Goal: Communication & Community: Answer question/provide support

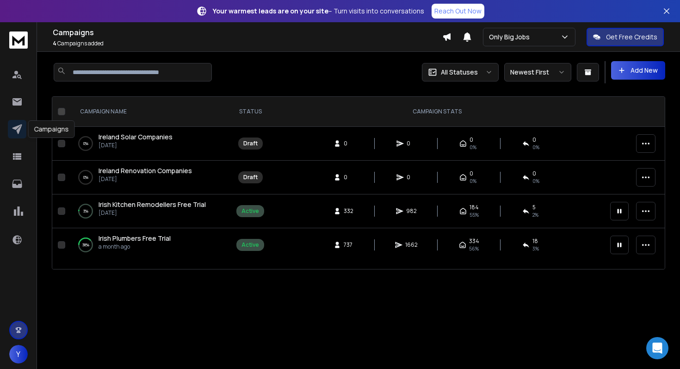
scroll to position [65, 0]
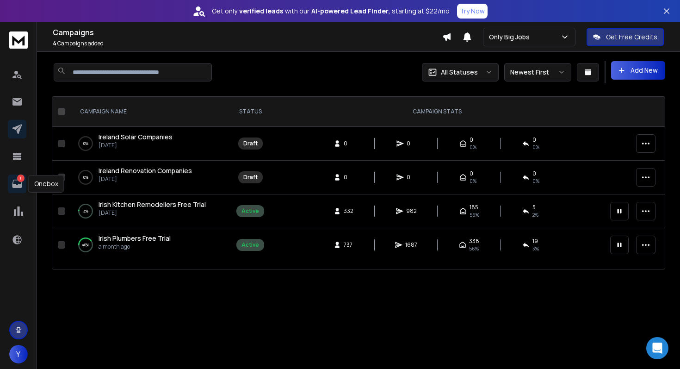
click at [19, 178] on p "1" at bounding box center [20, 177] width 7 height 7
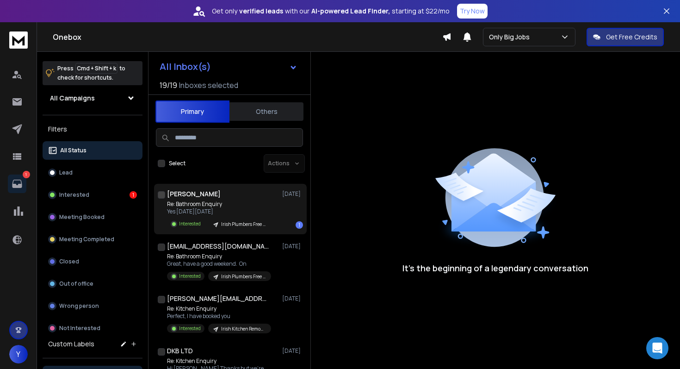
click at [242, 206] on p "Re: Bathroom Enquiry" at bounding box center [219, 203] width 104 height 7
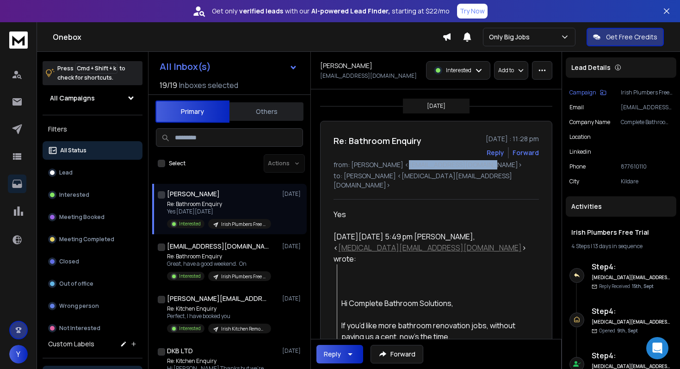
drag, startPoint x: 403, startPoint y: 167, endPoint x: 484, endPoint y: 167, distance: 81.5
click at [484, 167] on p "from: [PERSON_NAME] <[EMAIL_ADDRESS][DOMAIN_NAME]>" at bounding box center [436, 164] width 205 height 9
copy p "[EMAIL_ADDRESS][DOMAIN_NAME]"
click at [195, 204] on p "Re: Bathroom Enquiry" at bounding box center [219, 203] width 104 height 7
click at [13, 97] on icon at bounding box center [17, 101] width 11 height 11
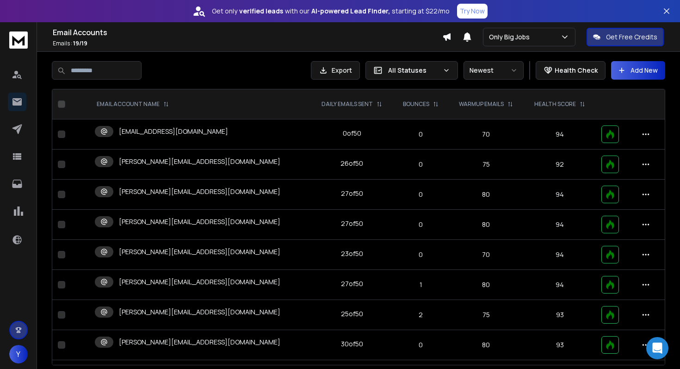
scroll to position [333, 0]
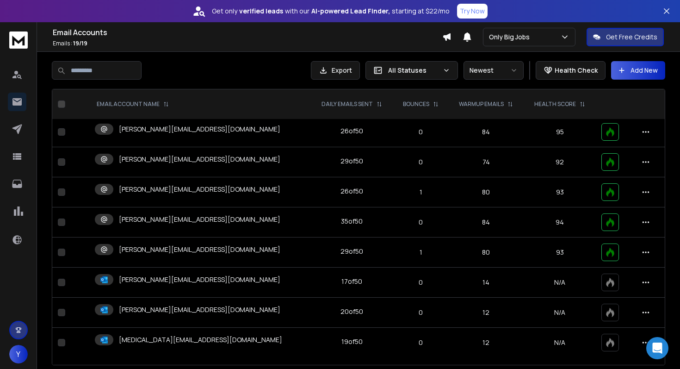
click at [337, 343] on td "19 of 50" at bounding box center [352, 340] width 82 height 24
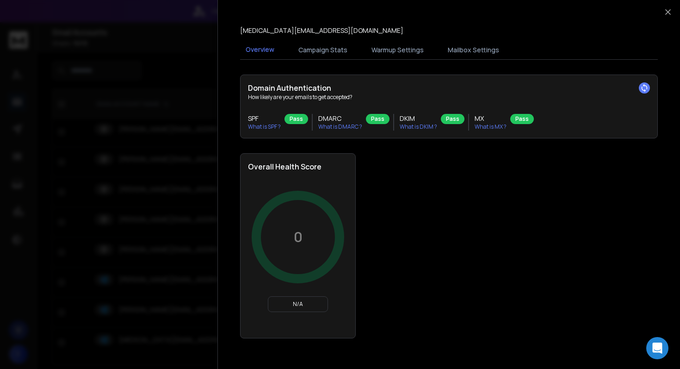
click at [464, 56] on button "Mailbox Settings" at bounding box center [473, 50] width 62 height 20
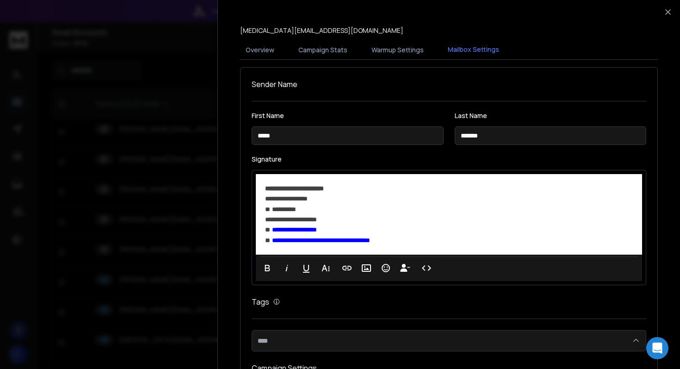
click at [462, 137] on input "*******" at bounding box center [551, 135] width 192 height 19
drag, startPoint x: 267, startPoint y: 131, endPoint x: 307, endPoint y: 134, distance: 39.9
click at [307, 134] on input "*****" at bounding box center [348, 135] width 192 height 19
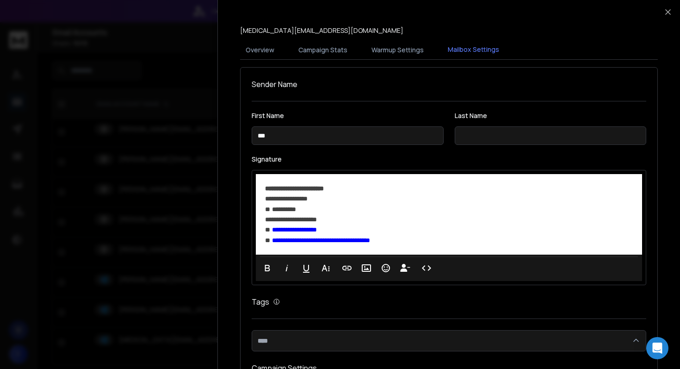
type input "***"
click at [309, 98] on div "**********" at bounding box center [449, 323] width 418 height 513
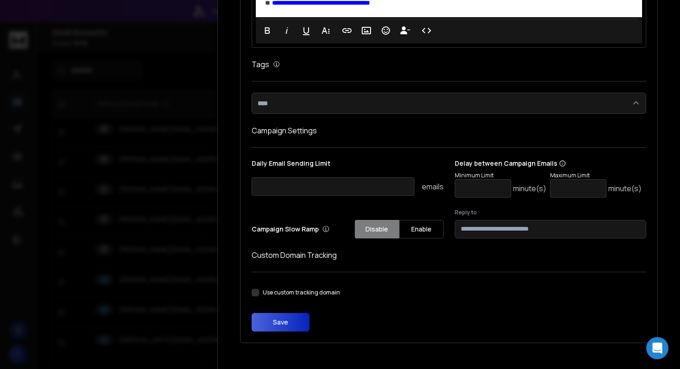
click at [274, 321] on button "Save" at bounding box center [281, 322] width 58 height 19
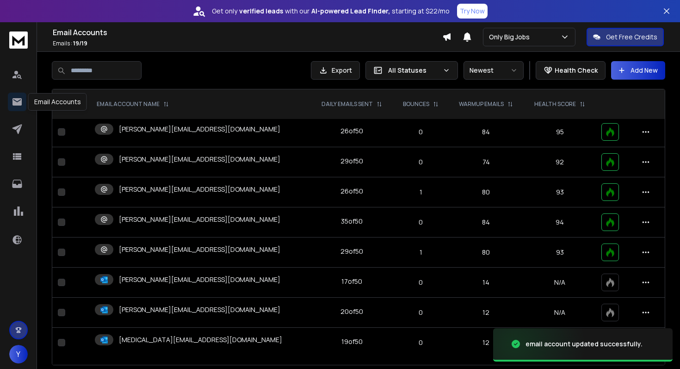
click at [19, 103] on icon at bounding box center [16, 101] width 9 height 7
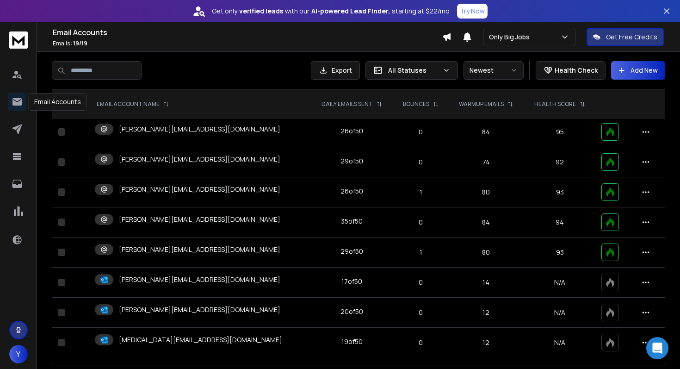
click at [16, 104] on icon at bounding box center [16, 101] width 9 height 7
click at [15, 181] on icon at bounding box center [17, 183] width 11 height 11
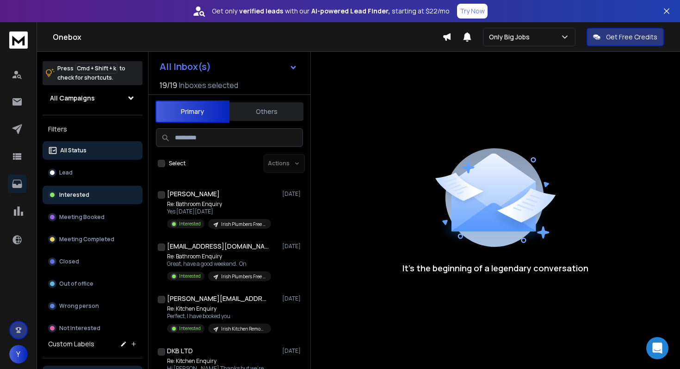
click at [106, 195] on button "Interested" at bounding box center [93, 195] width 100 height 19
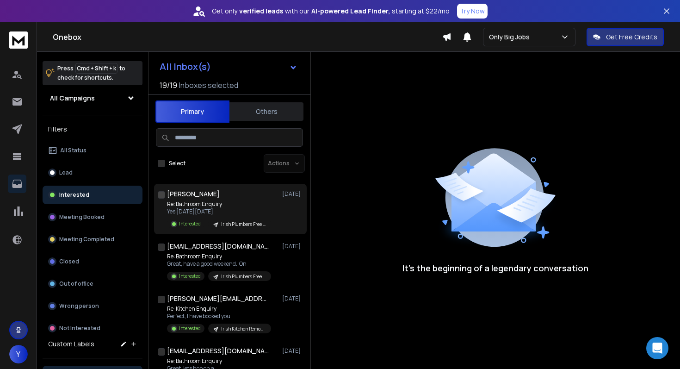
click at [203, 204] on p "Re: Bathroom Enquiry" at bounding box center [219, 203] width 104 height 7
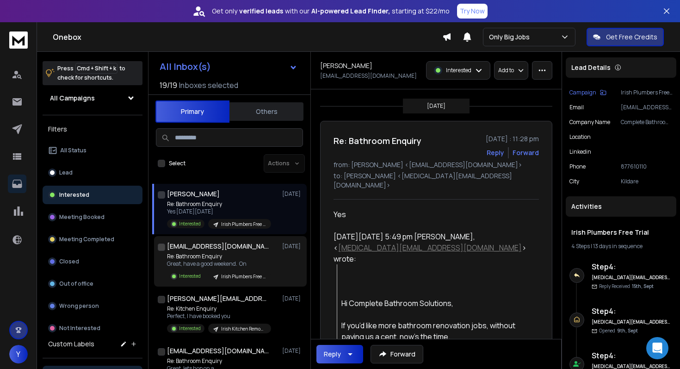
click at [196, 256] on p "Re: Bathroom Enquiry" at bounding box center [219, 256] width 104 height 7
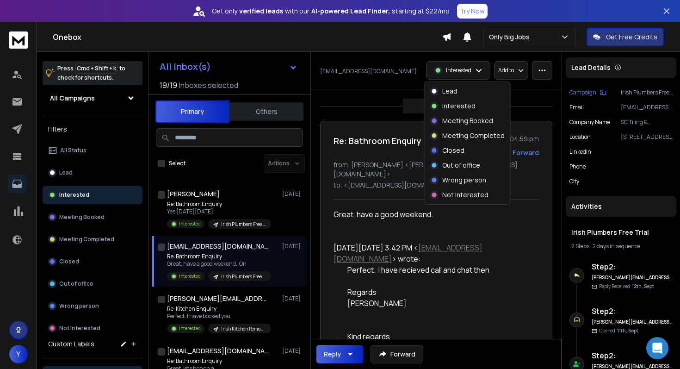
click at [446, 68] on p "Interested" at bounding box center [458, 70] width 25 height 7
click at [458, 147] on p "Closed" at bounding box center [453, 150] width 22 height 9
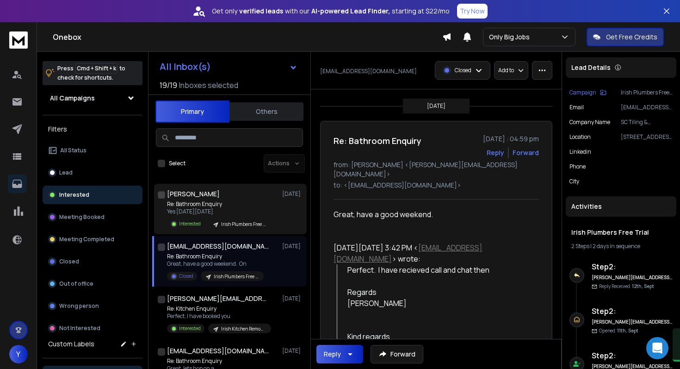
click at [215, 205] on p "Re: Bathroom Enquiry" at bounding box center [219, 203] width 104 height 7
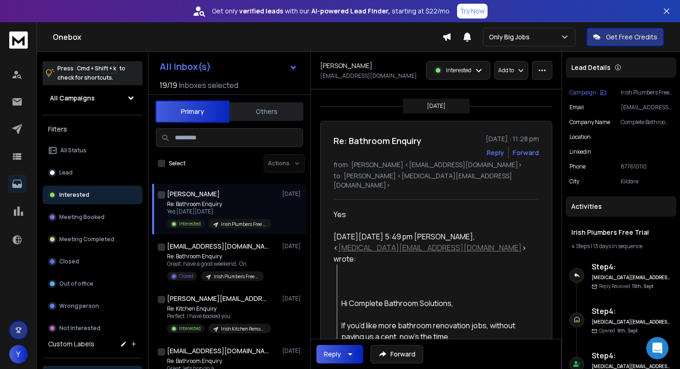
scroll to position [29, 0]
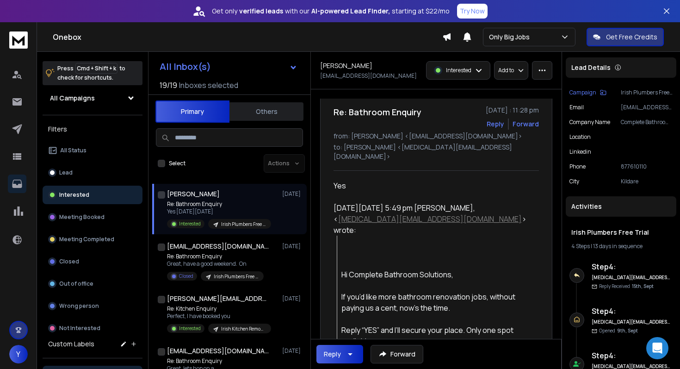
click at [352, 355] on icon "button" at bounding box center [350, 353] width 11 height 11
click at [345, 314] on p "Reply" at bounding box center [340, 311] width 17 height 9
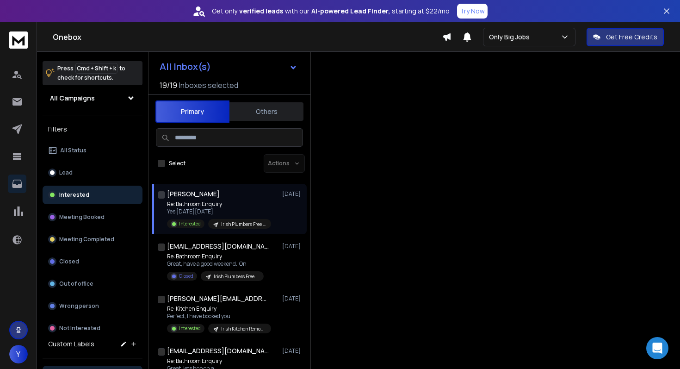
scroll to position [0, 0]
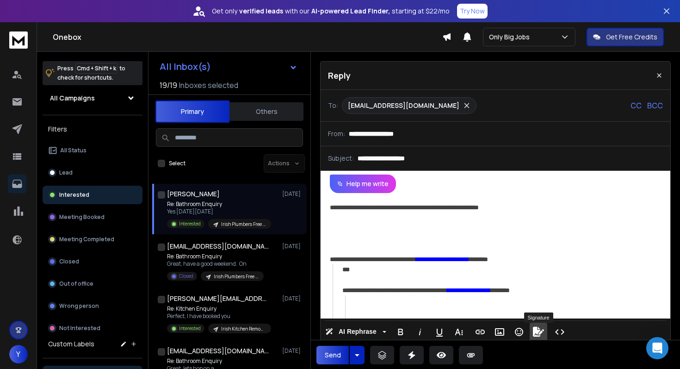
click at [541, 331] on icon "button" at bounding box center [538, 332] width 11 height 10
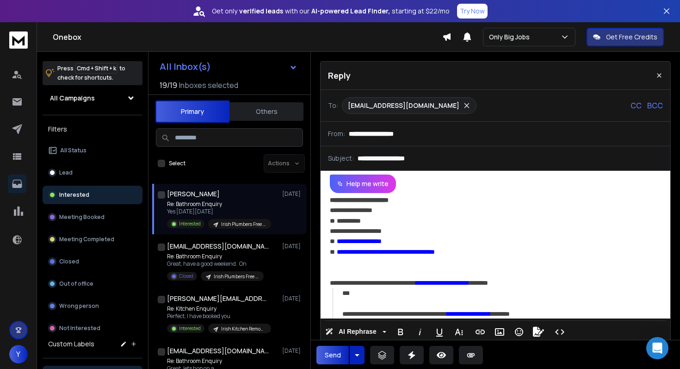
scroll to position [54, 0]
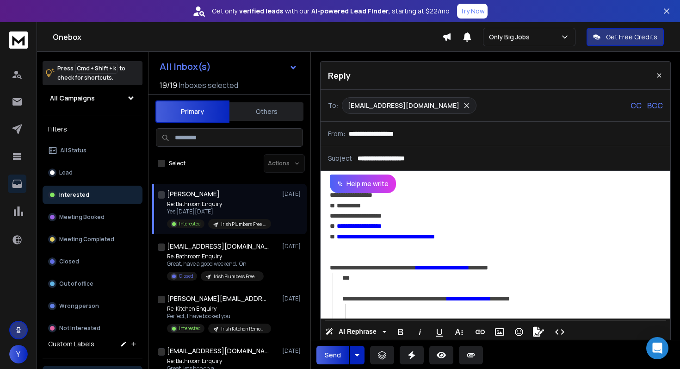
click at [358, 352] on icon "button" at bounding box center [357, 354] width 11 height 11
click at [353, 332] on p "Send Later" at bounding box center [348, 331] width 33 height 9
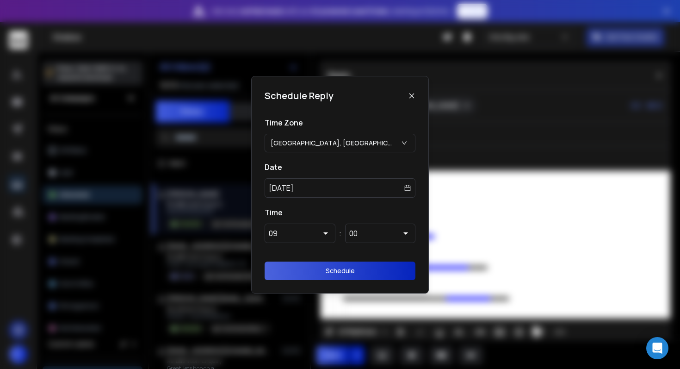
click at [327, 233] on icon at bounding box center [325, 233] width 11 height 11
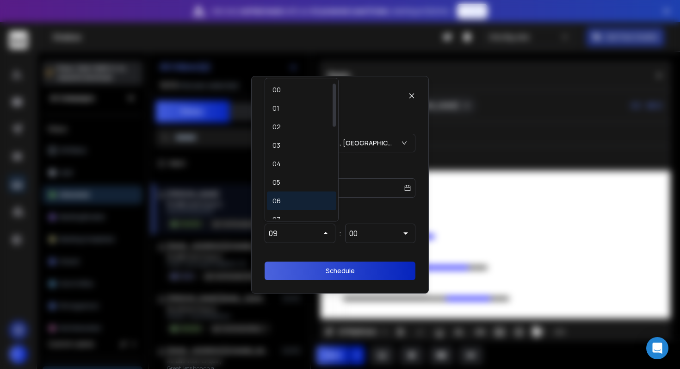
scroll to position [25, 0]
click at [286, 209] on div "08" at bounding box center [301, 212] width 69 height 19
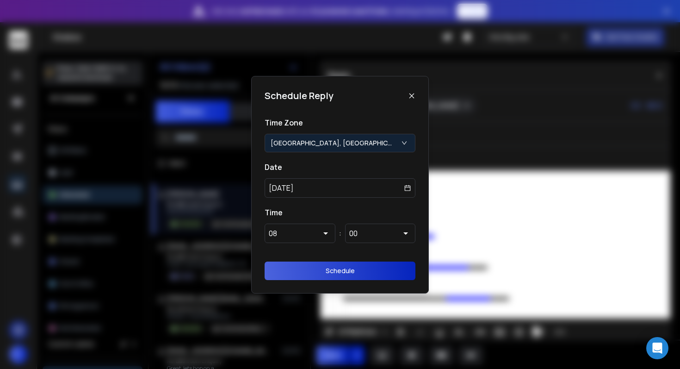
click at [329, 148] on div "[GEOGRAPHIC_DATA], [GEOGRAPHIC_DATA] (UTC-11:00)" at bounding box center [340, 143] width 151 height 19
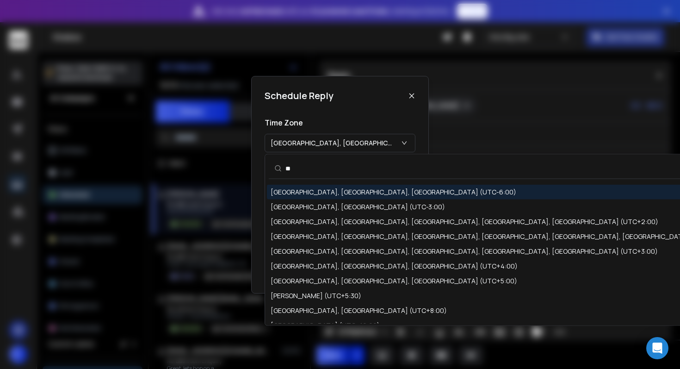
type input "*"
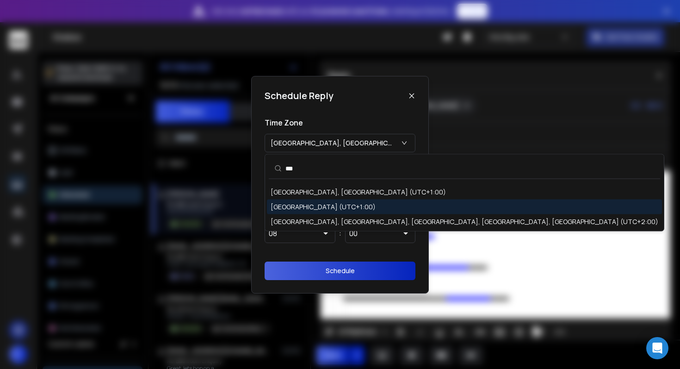
type input "***"
click at [289, 204] on div "[GEOGRAPHIC_DATA] (UTC+1:00)" at bounding box center [323, 206] width 105 height 9
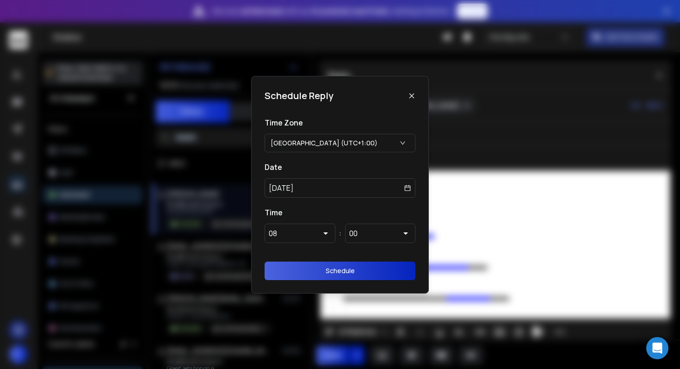
click at [320, 249] on div "Time Zone [GEOGRAPHIC_DATA] (UTC+1:00) Date [DATE] Time 08 : 00 Schedule" at bounding box center [340, 198] width 151 height 163
click at [320, 274] on div "Schedule" at bounding box center [340, 270] width 151 height 19
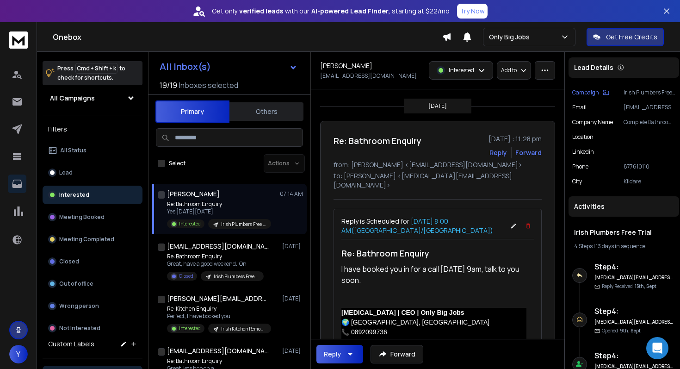
click at [198, 206] on p "Re: Bathroom Enquiry" at bounding box center [219, 203] width 104 height 7
drag, startPoint x: 320, startPoint y: 65, endPoint x: 370, endPoint y: 73, distance: 50.5
click at [370, 73] on div "[PERSON_NAME] [PERSON_NAME] [EMAIL_ADDRESS][DOMAIN_NAME] Interested Add to Inte…" at bounding box center [438, 70] width 254 height 37
click at [373, 41] on h1 "Onebox" at bounding box center [248, 36] width 390 height 11
drag, startPoint x: 367, startPoint y: 64, endPoint x: 321, endPoint y: 67, distance: 45.9
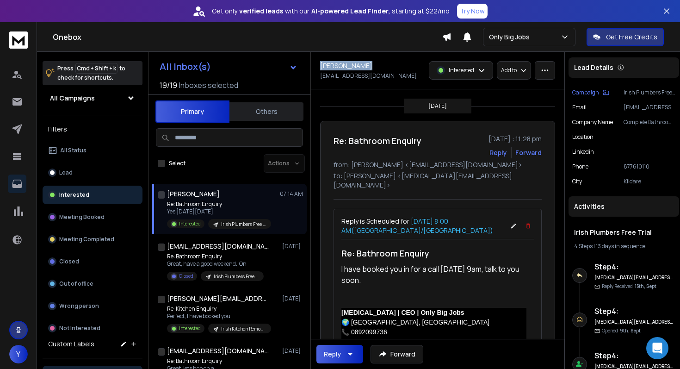
click at [321, 67] on div "[PERSON_NAME] [PERSON_NAME] [EMAIL_ADDRESS][DOMAIN_NAME]" at bounding box center [371, 70] width 103 height 19
copy h1 "[PERSON_NAME]"
drag, startPoint x: 620, startPoint y: 108, endPoint x: 651, endPoint y: 111, distance: 31.1
click at [651, 111] on p "[EMAIL_ADDRESS][DOMAIN_NAME]" at bounding box center [650, 107] width 52 height 7
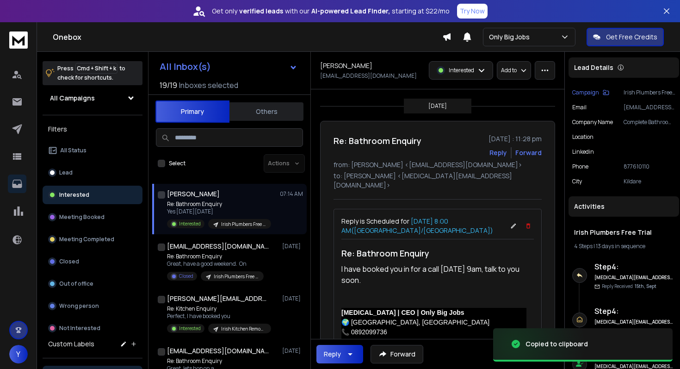
click at [424, 166] on p "from: [PERSON_NAME] <[EMAIL_ADDRESS][DOMAIN_NAME]>" at bounding box center [438, 164] width 208 height 9
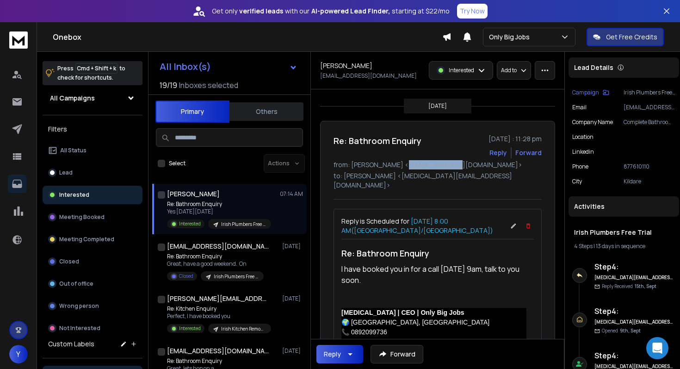
drag, startPoint x: 402, startPoint y: 167, endPoint x: 454, endPoint y: 167, distance: 52.3
click at [454, 167] on p "from: [PERSON_NAME] <[EMAIL_ADDRESS][DOMAIN_NAME]>" at bounding box center [438, 164] width 208 height 9
click at [649, 108] on p "[EMAIL_ADDRESS][DOMAIN_NAME]" at bounding box center [650, 107] width 52 height 7
